Goal: Task Accomplishment & Management: Use online tool/utility

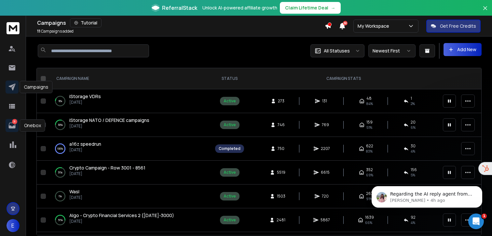
click at [11, 120] on link "31" at bounding box center [12, 125] width 13 height 13
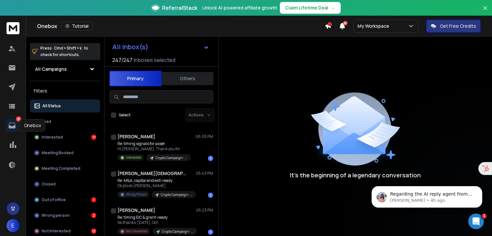
click at [165, 90] on input at bounding box center [162, 96] width 104 height 13
paste input "**********"
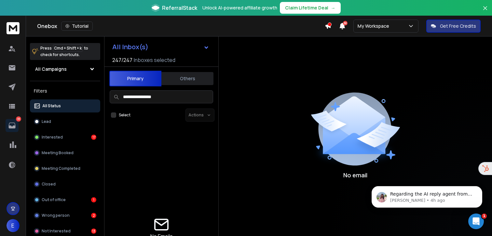
click at [178, 90] on input "**********" at bounding box center [162, 96] width 104 height 13
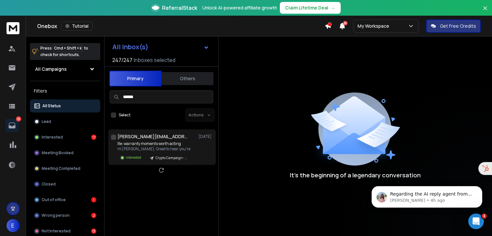
type input "******"
click at [181, 133] on h1 "sergey@guardhomewarranty.com" at bounding box center [154, 136] width 72 height 7
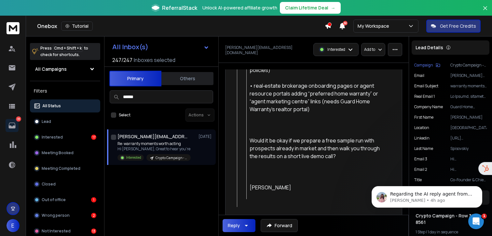
scroll to position [619, 0]
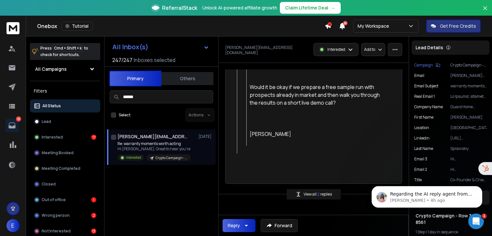
click at [304, 194] on p "View all 2 replies" at bounding box center [318, 193] width 28 height 5
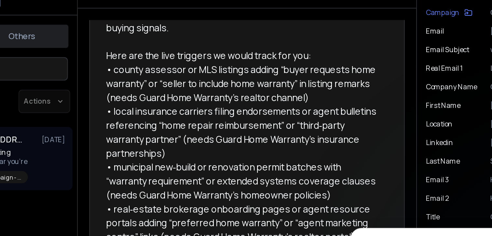
scroll to position [1457, 0]
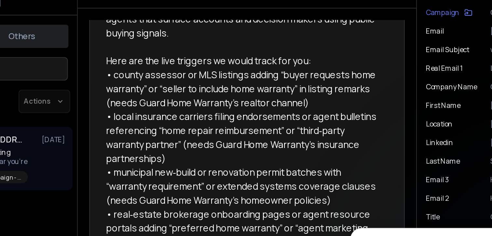
click at [283, 89] on div "Hi Sergey, noticed Guard Home Warranty emphasises instant payouts and letting c…" at bounding box center [314, 142] width 158 height 232
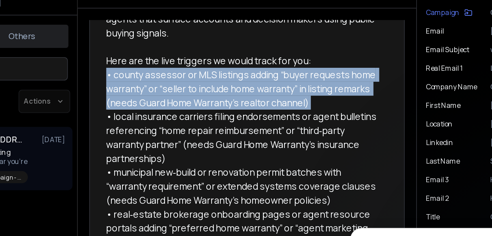
click at [283, 89] on div "Hi Sergey, noticed Guard Home Warranty emphasises instant payouts and letting c…" at bounding box center [314, 142] width 158 height 232
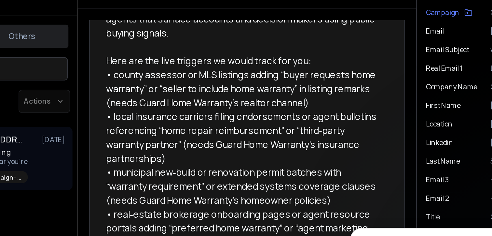
click at [286, 116] on div "Hi Sergey, noticed Guard Home Warranty emphasises instant payouts and letting c…" at bounding box center [314, 142] width 158 height 232
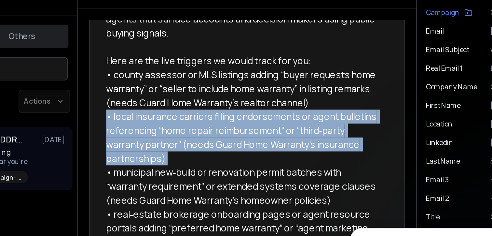
click at [286, 116] on div "Hi Sergey, noticed Guard Home Warranty emphasises instant payouts and letting c…" at bounding box center [314, 142] width 158 height 232
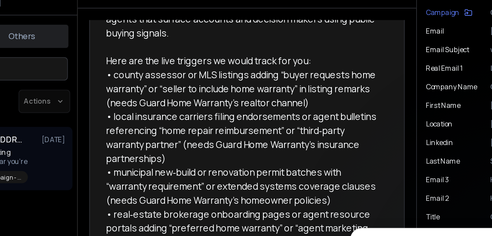
click at [286, 135] on div "Hi Sergey, noticed Guard Home Warranty emphasises instant payouts and letting c…" at bounding box center [314, 142] width 158 height 232
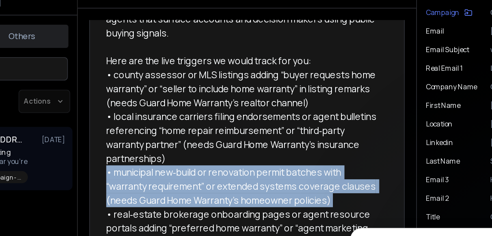
click at [286, 135] on div "Hi Sergey, noticed Guard Home Warranty emphasises instant payouts and letting c…" at bounding box center [314, 142] width 158 height 232
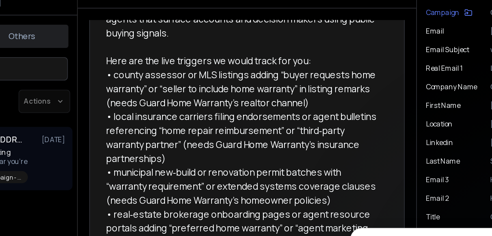
click at [286, 169] on div "Hi Sergey, noticed Guard Home Warranty emphasises instant payouts and letting c…" at bounding box center [314, 142] width 158 height 232
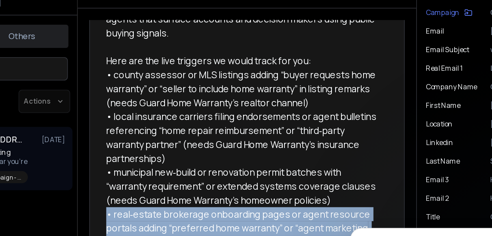
click at [286, 169] on div "Hi Sergey, noticed Guard Home Warranty emphasises instant payouts and letting c…" at bounding box center [314, 142] width 158 height 232
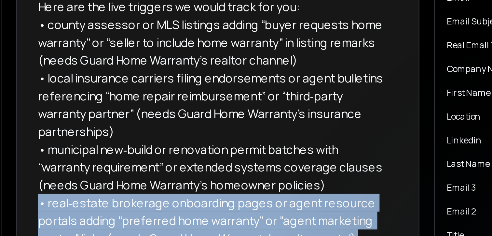
scroll to position [1469, 0]
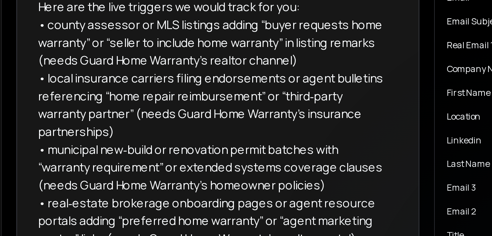
click at [283, 148] on div "Hi Sergey, noticed Guard Home Warranty emphasises instant payouts and letting c…" at bounding box center [314, 129] width 158 height 232
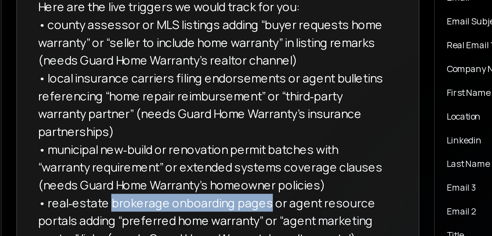
drag, startPoint x: 283, startPoint y: 148, endPoint x: 329, endPoint y: 148, distance: 46.2
click at [329, 148] on div "Hi Sergey, noticed Guard Home Warranty emphasises instant payouts and letting c…" at bounding box center [314, 129] width 158 height 232
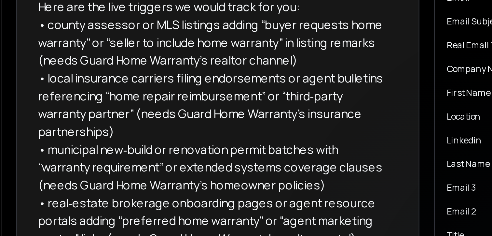
click at [279, 158] on div "Hi Sergey, noticed Guard Home Warranty emphasises instant payouts and letting c…" at bounding box center [314, 129] width 158 height 232
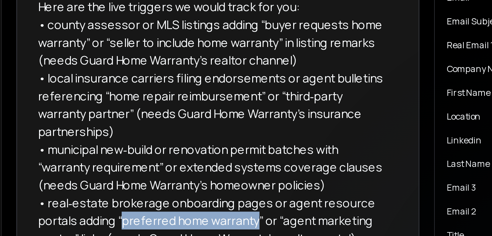
drag, startPoint x: 279, startPoint y: 158, endPoint x: 325, endPoint y: 157, distance: 46.6
click at [325, 157] on div "Hi Sergey, noticed Guard Home Warranty emphasises instant payouts and letting c…" at bounding box center [314, 129] width 158 height 232
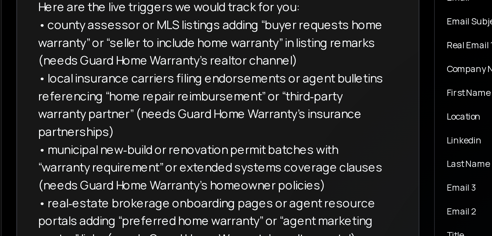
click at [355, 155] on div "Hi Sergey, noticed Guard Home Warranty emphasises instant payouts and letting c…" at bounding box center [314, 129] width 158 height 232
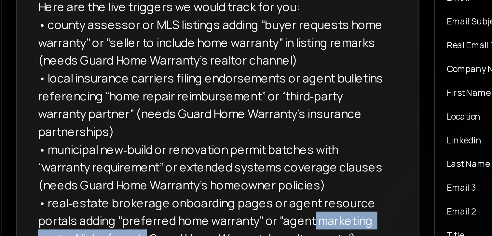
drag, startPoint x: 355, startPoint y: 155, endPoint x: 278, endPoint y: 167, distance: 78.7
click at [278, 167] on div "Hi Sergey, noticed Guard Home Warranty emphasises instant payouts and letting c…" at bounding box center [314, 129] width 158 height 232
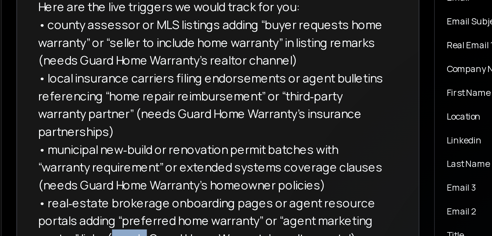
click at [278, 167] on div "Hi Sergey, noticed Guard Home Warranty emphasises instant payouts and letting c…" at bounding box center [314, 129] width 158 height 232
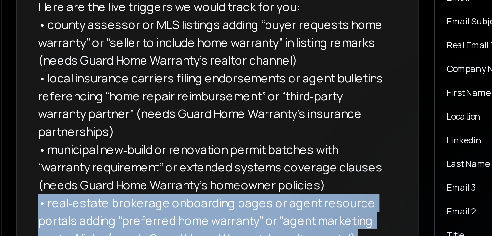
click at [278, 167] on div "Hi Sergey, noticed Guard Home Warranty emphasises instant payouts and letting c…" at bounding box center [314, 129] width 158 height 232
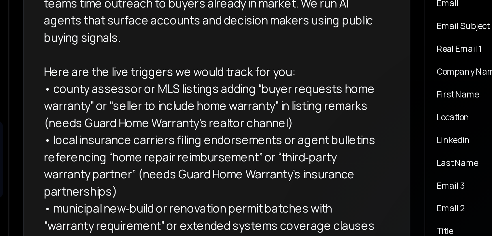
scroll to position [1442, 0]
click at [310, 104] on div "Hi Sergey, noticed Guard Home Warranty emphasises instant payouts and letting c…" at bounding box center [314, 156] width 158 height 232
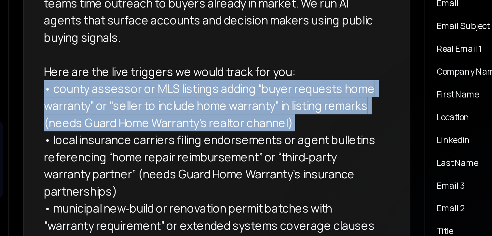
click at [310, 104] on div "Hi Sergey, noticed Guard Home Warranty emphasises instant payouts and letting c…" at bounding box center [314, 156] width 158 height 232
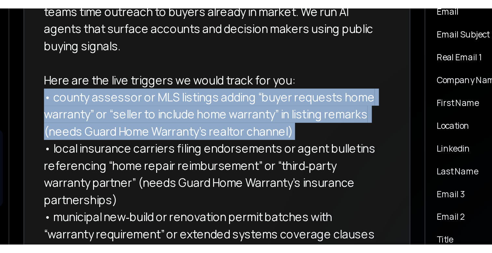
scroll to position [1438, 0]
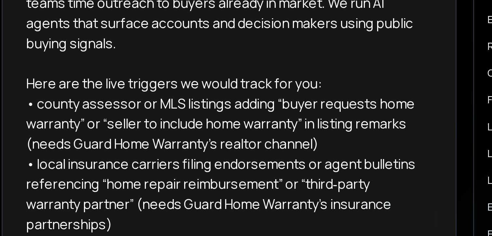
click at [309, 111] on div "Hi Sergey, noticed Guard Home Warranty emphasises instant payouts and letting c…" at bounding box center [314, 160] width 158 height 232
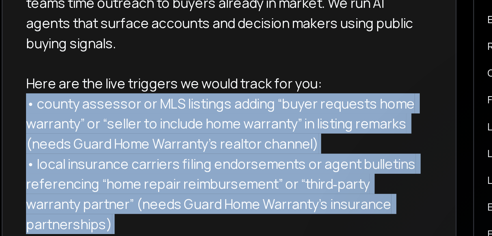
drag, startPoint x: 309, startPoint y: 111, endPoint x: 309, endPoint y: 152, distance: 40.7
click at [309, 152] on div "Hi Sergey, noticed Guard Home Warranty emphasises instant payouts and letting c…" at bounding box center [314, 160] width 158 height 232
click at [338, 135] on div "Hi Sergey, noticed Guard Home Warranty emphasises instant payouts and letting c…" at bounding box center [314, 160] width 158 height 232
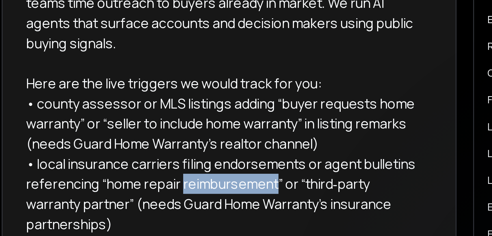
click at [338, 135] on div "Hi Sergey, noticed Guard Home Warranty emphasises instant payouts and letting c…" at bounding box center [314, 160] width 158 height 232
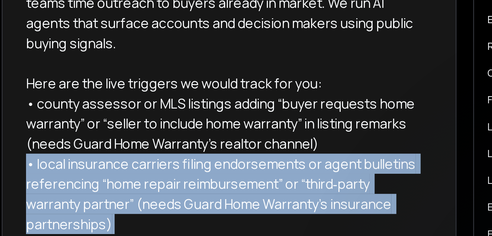
click at [338, 135] on div "Hi Sergey, noticed Guard Home Warranty emphasises instant payouts and letting c…" at bounding box center [314, 160] width 158 height 232
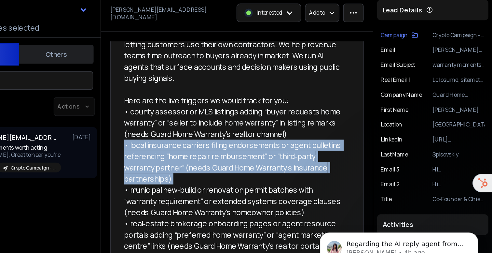
scroll to position [0, 0]
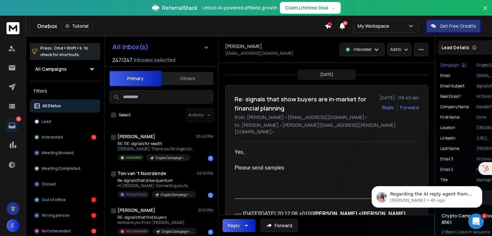
scroll to position [101, 0]
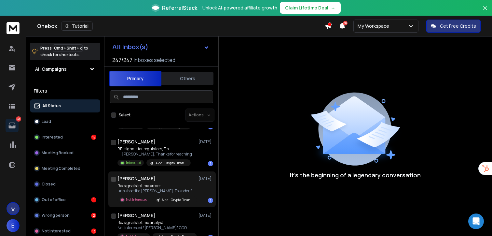
scroll to position [885, 0]
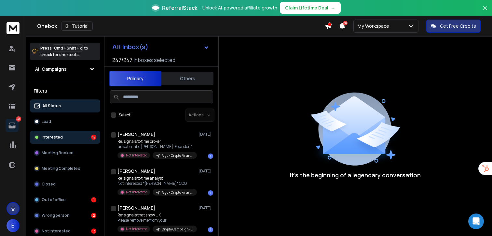
click at [85, 133] on button "Interested 17" at bounding box center [65, 137] width 70 height 13
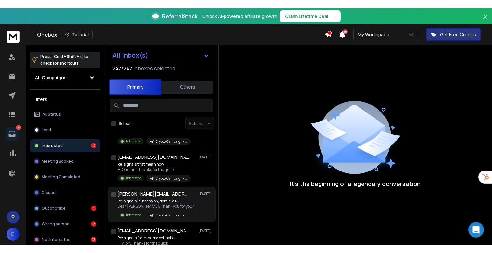
scroll to position [777, 0]
